Goal: Task Accomplishment & Management: Manage account settings

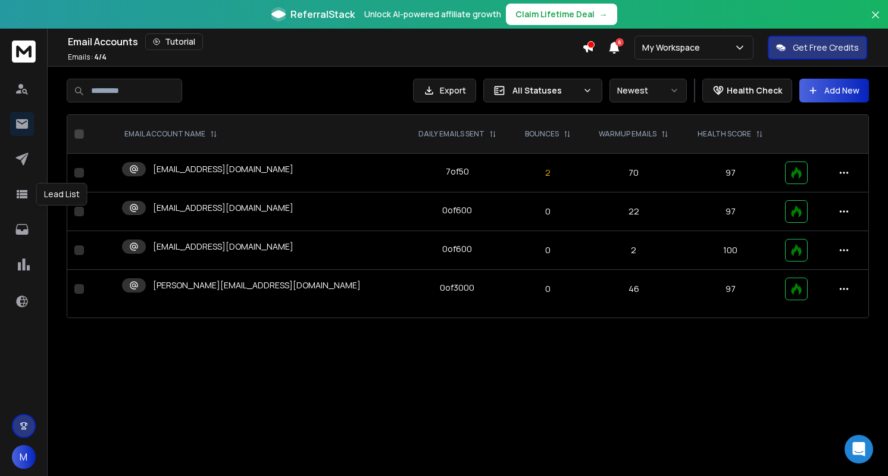
click at [20, 210] on div at bounding box center [23, 196] width 27 height 28
click at [20, 227] on icon at bounding box center [22, 229] width 14 height 14
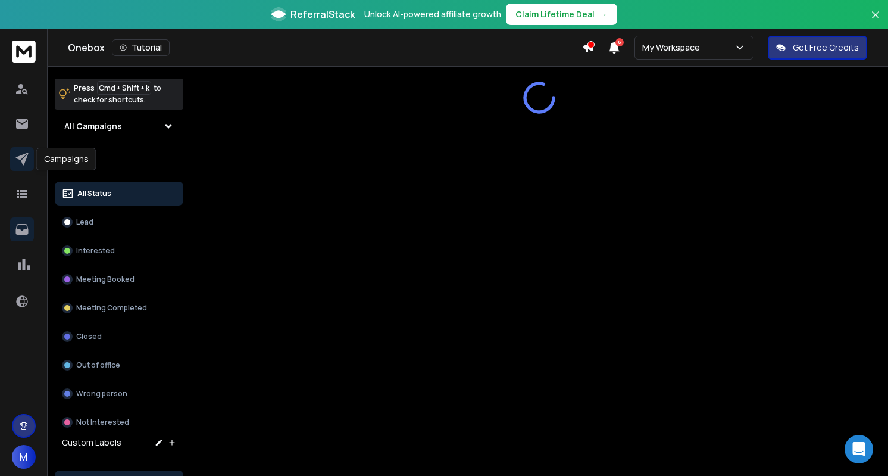
click at [26, 161] on icon at bounding box center [22, 159] width 14 height 14
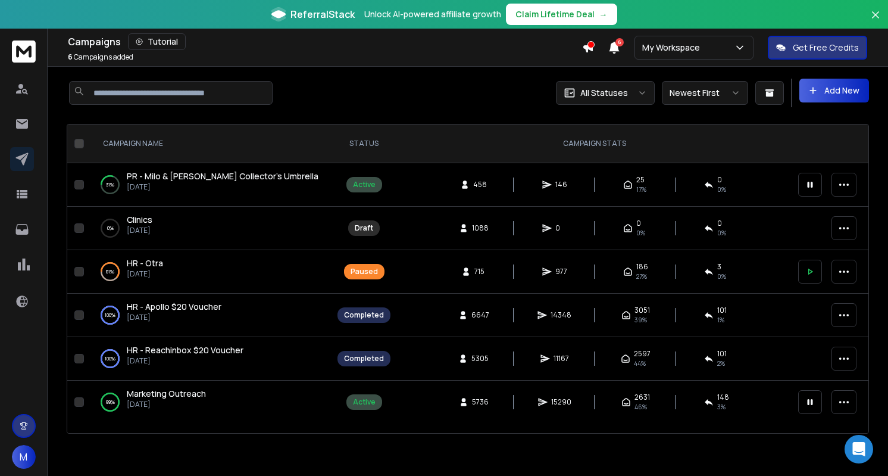
click at [230, 183] on p "[DATE]" at bounding box center [223, 187] width 192 height 10
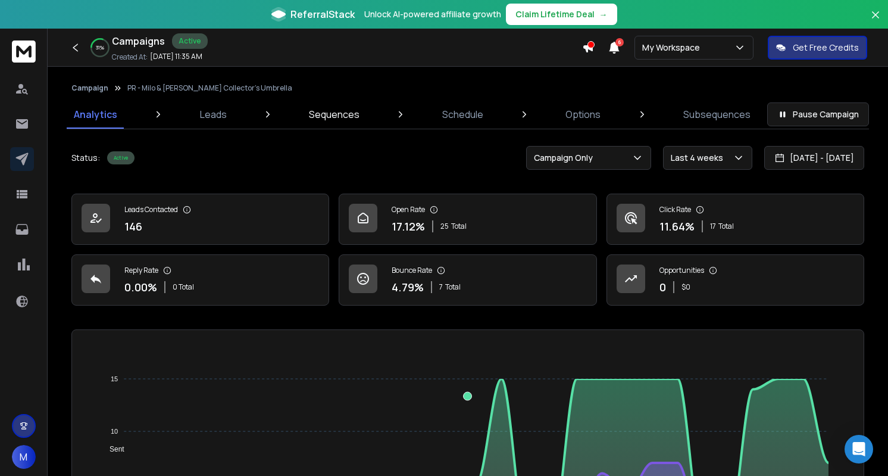
click at [333, 117] on p "Sequences" at bounding box center [334, 114] width 51 height 14
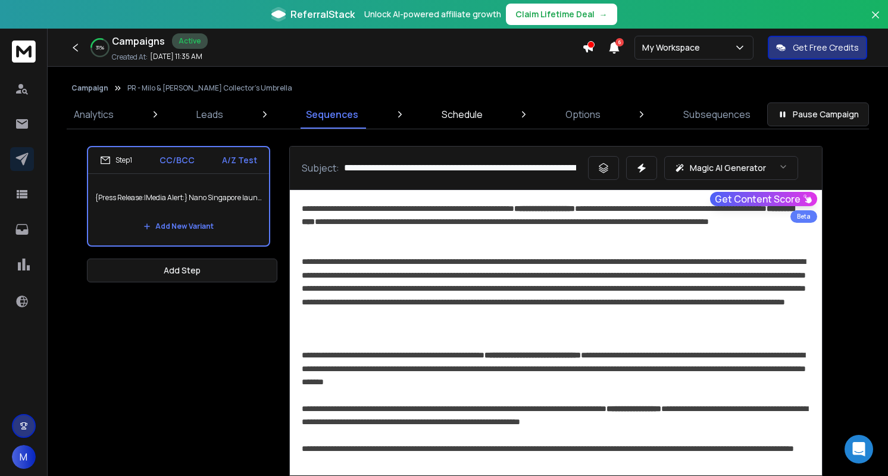
click at [454, 113] on p "Schedule" at bounding box center [462, 114] width 41 height 14
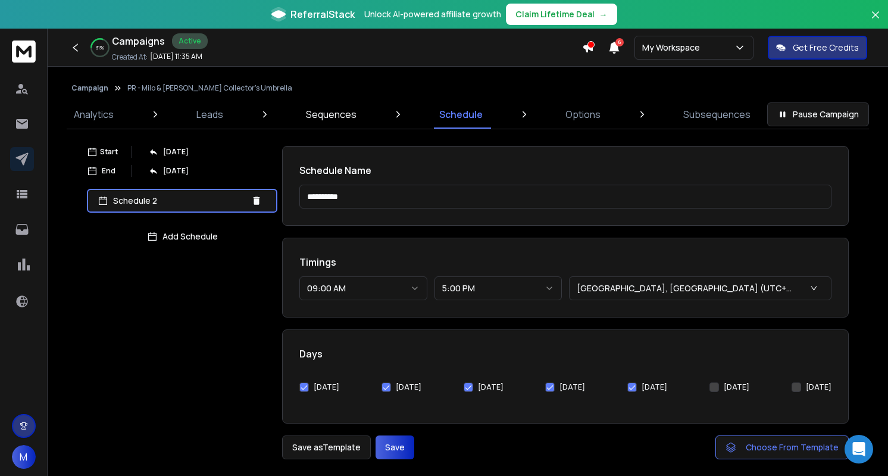
click at [344, 119] on p "Sequences" at bounding box center [331, 114] width 51 height 14
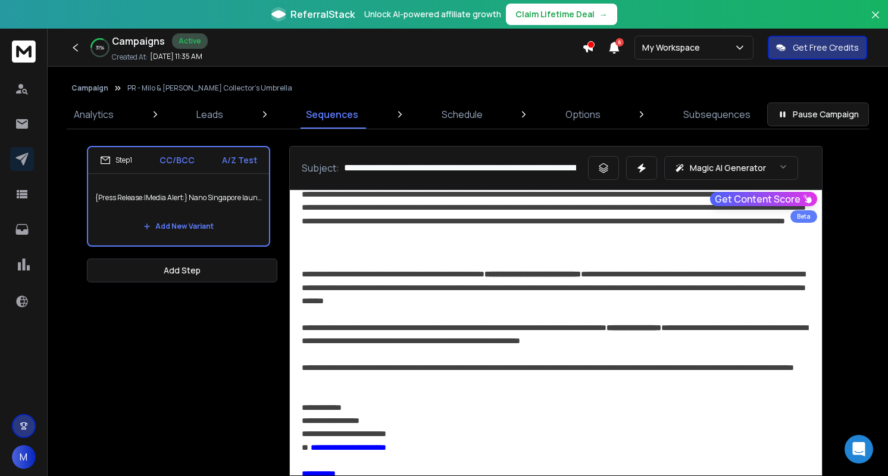
scroll to position [65, 0]
